Goal: Answer question/provide support

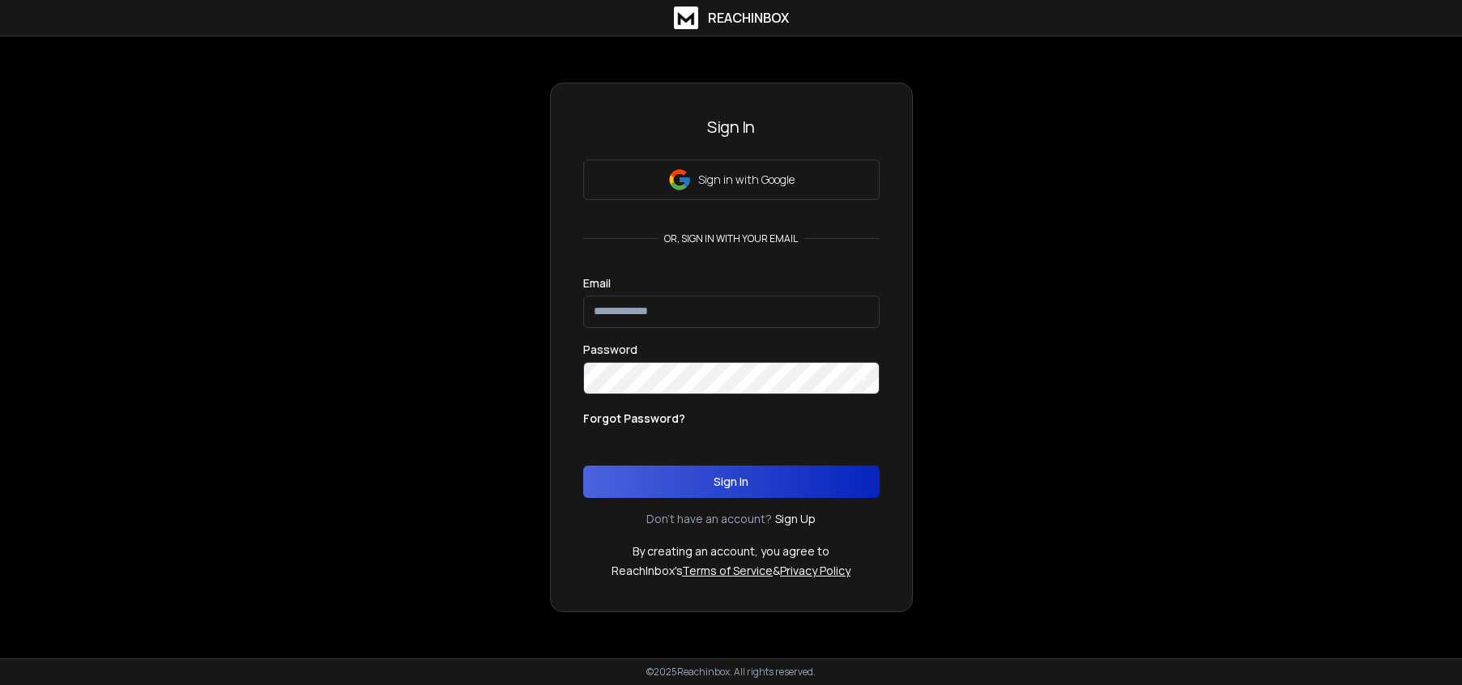
type input "**********"
click at [719, 484] on button "Sign In" at bounding box center [731, 482] width 297 height 32
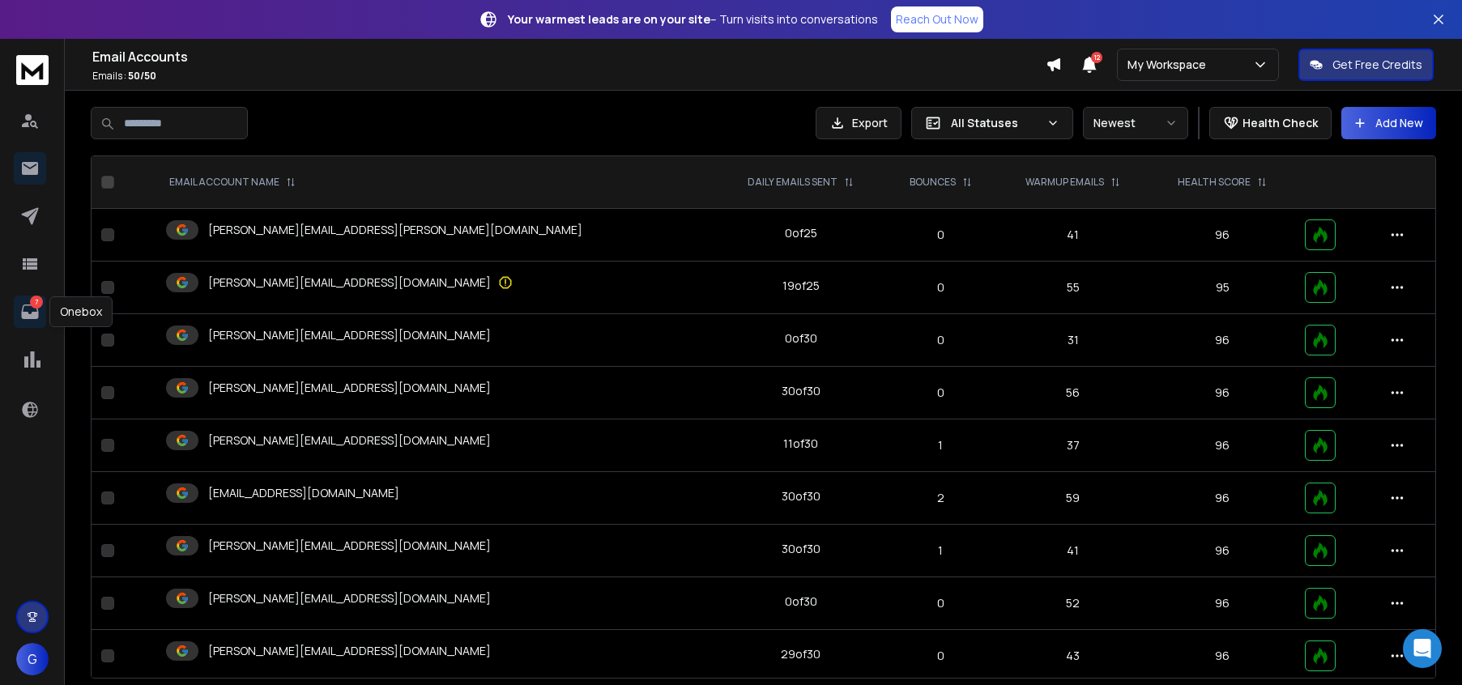
click at [37, 308] on p "7" at bounding box center [36, 302] width 13 height 13
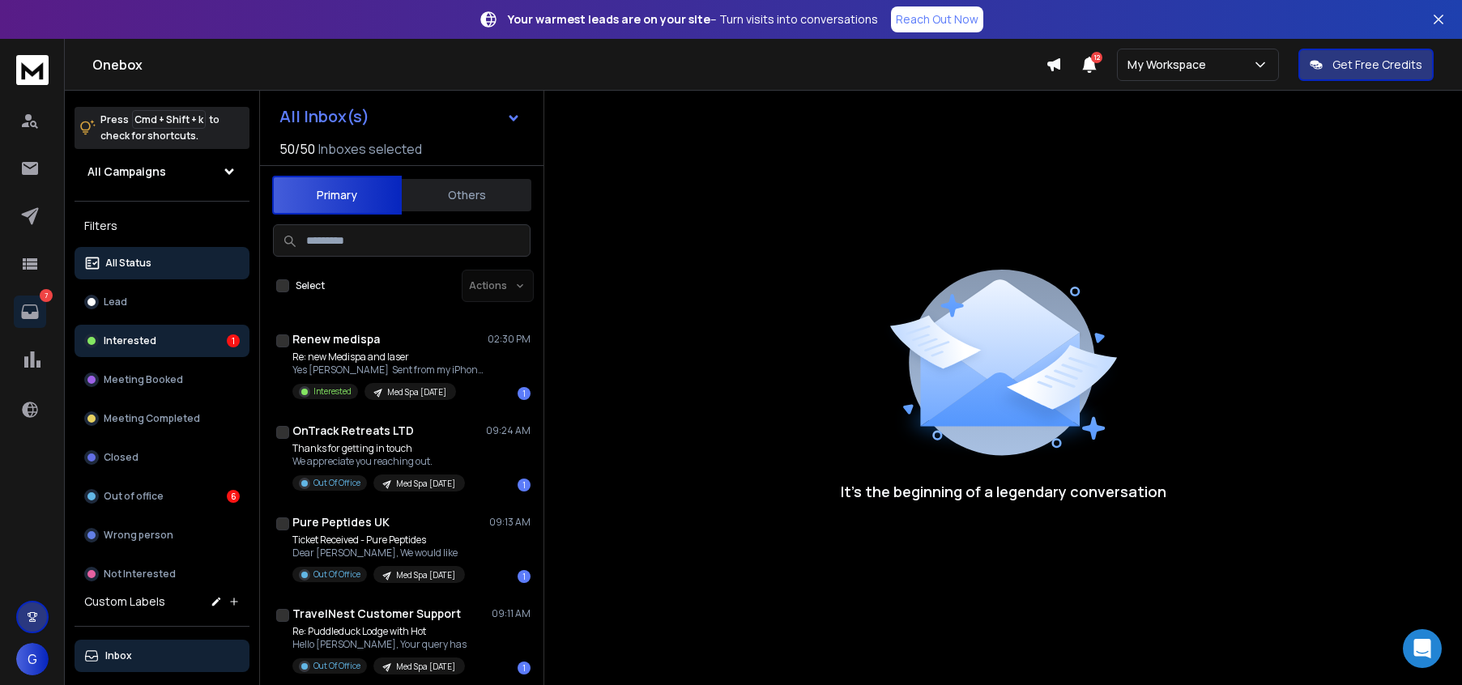
click at [142, 344] on p "Interested" at bounding box center [130, 341] width 53 height 13
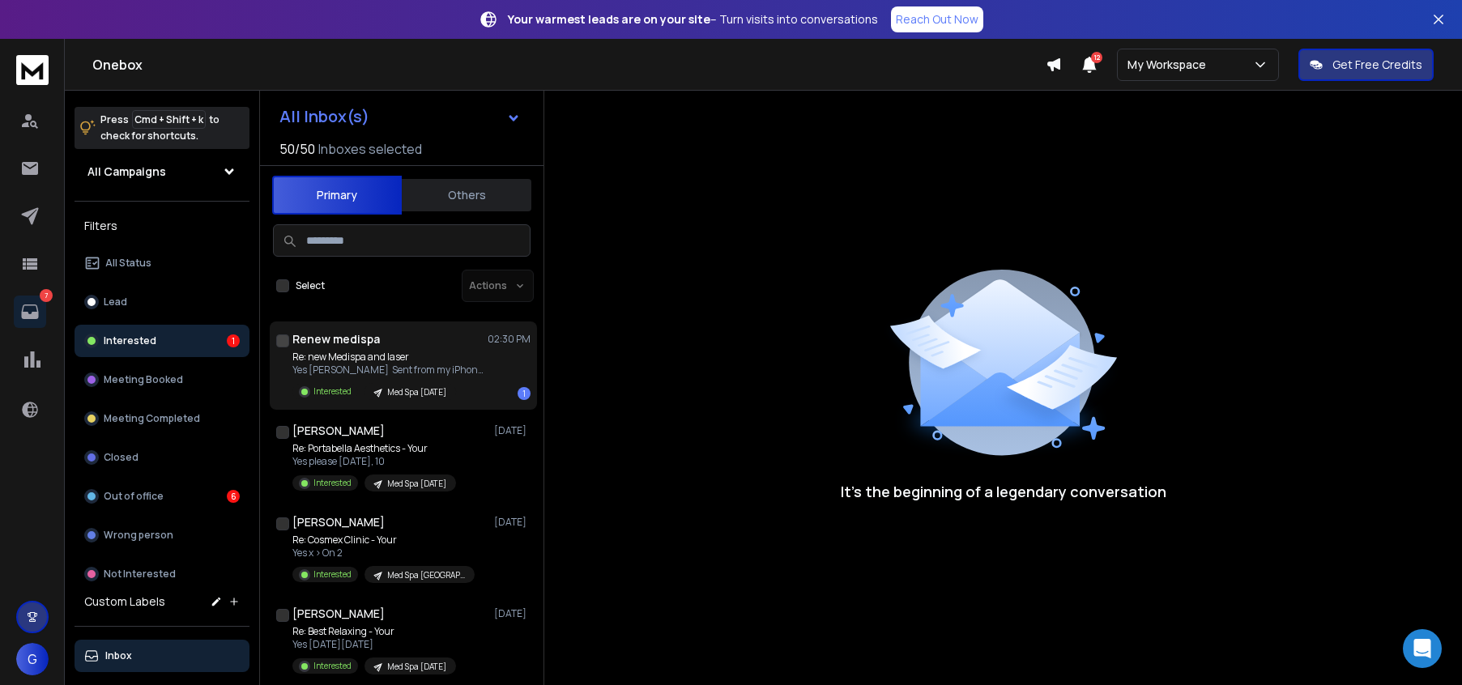
click at [446, 365] on p "Yes [PERSON_NAME] Sent from my iPhone > On" at bounding box center [389, 370] width 194 height 13
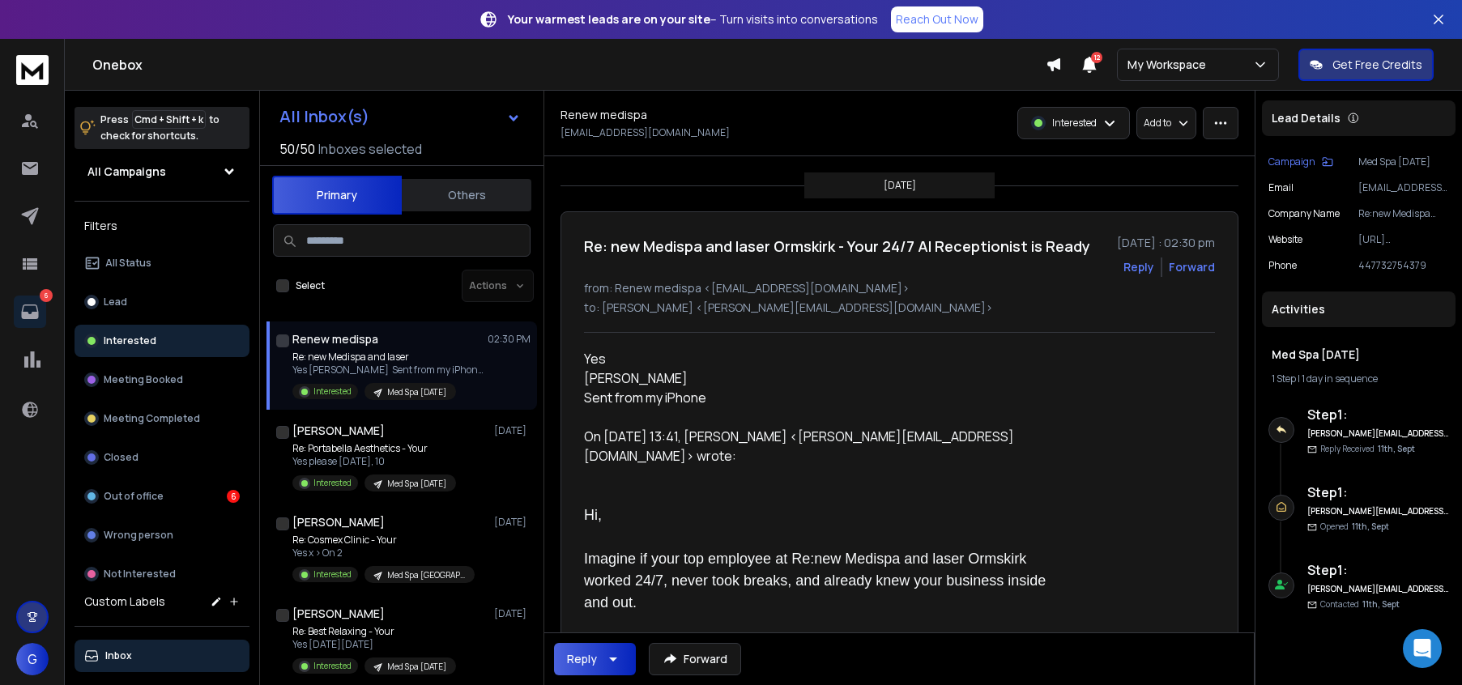
click at [1398, 245] on p "[URL][DOMAIN_NAME]" at bounding box center [1404, 239] width 91 height 13
